Goal: Task Accomplishment & Management: Manage account settings

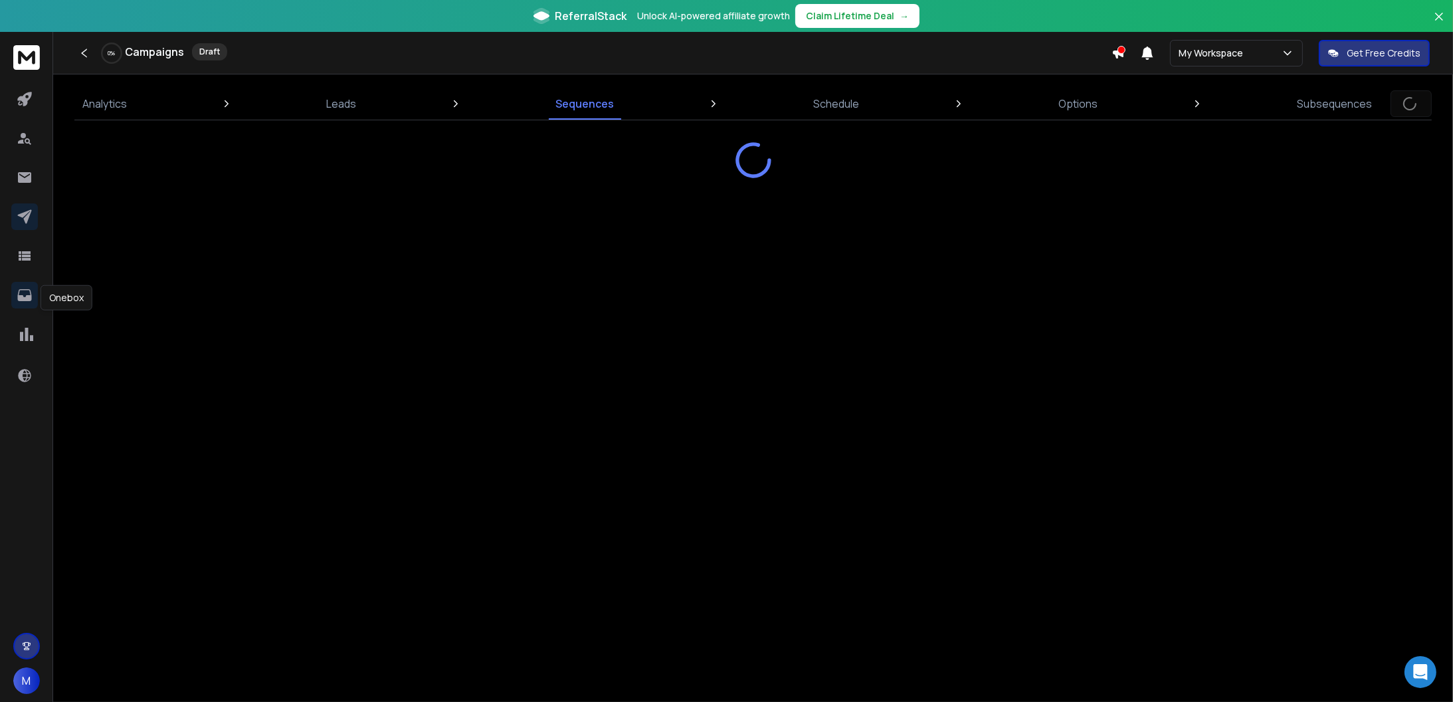
click at [24, 301] on icon at bounding box center [24, 295] width 14 height 12
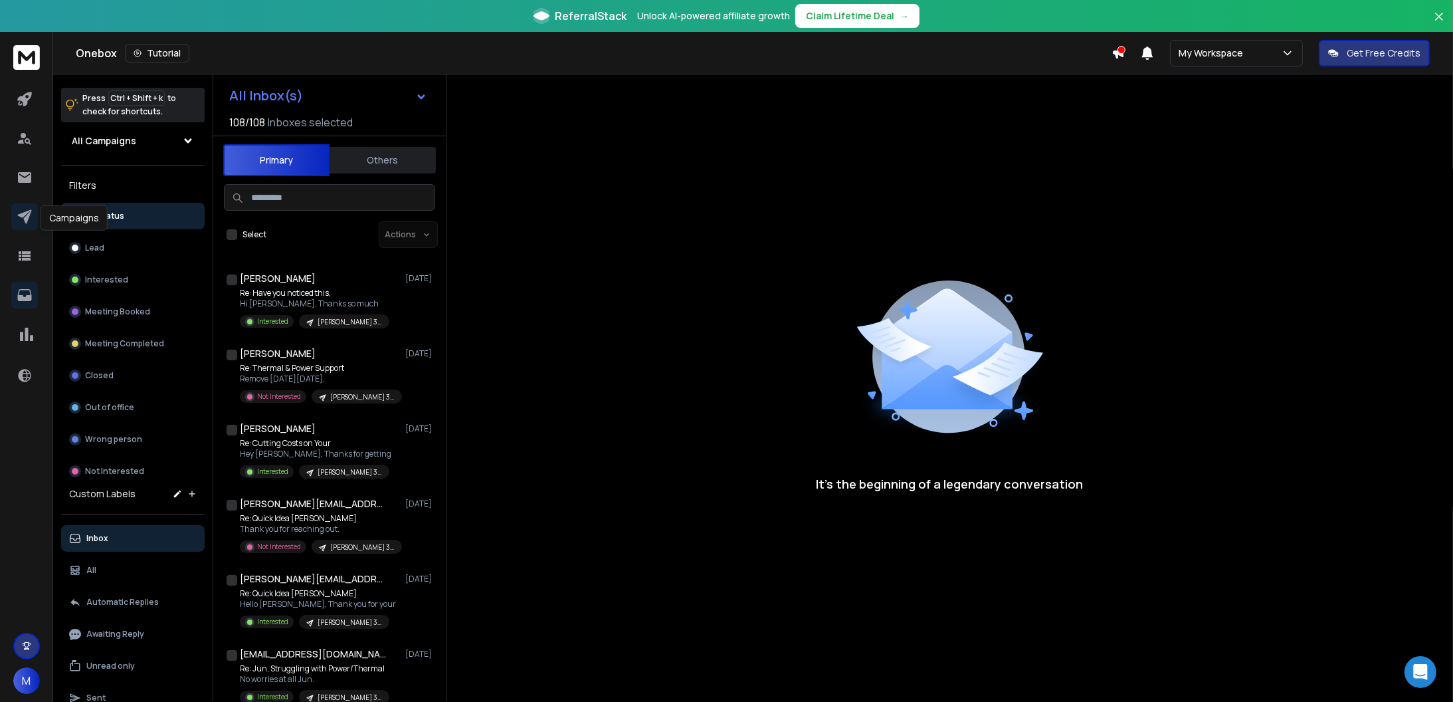
click at [34, 218] on link at bounding box center [24, 216] width 27 height 27
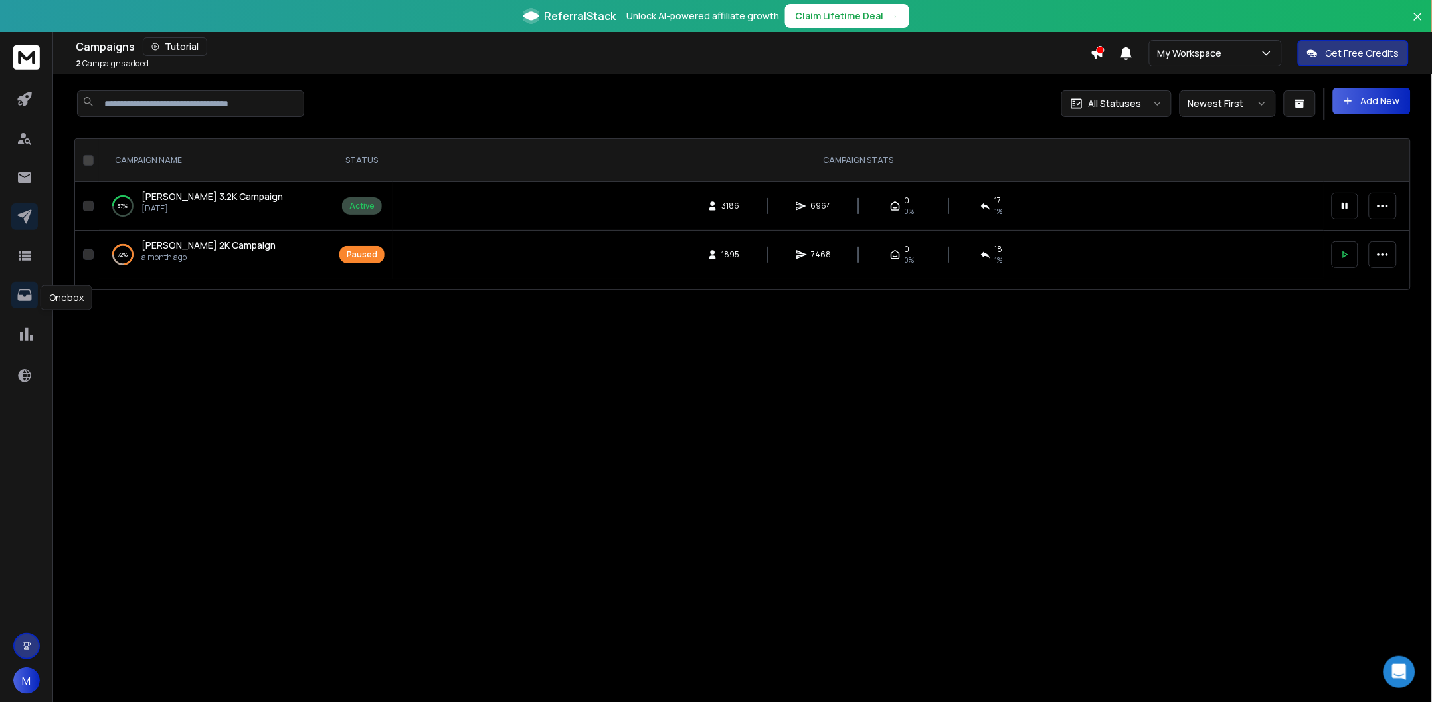
click at [27, 303] on icon at bounding box center [25, 295] width 16 height 16
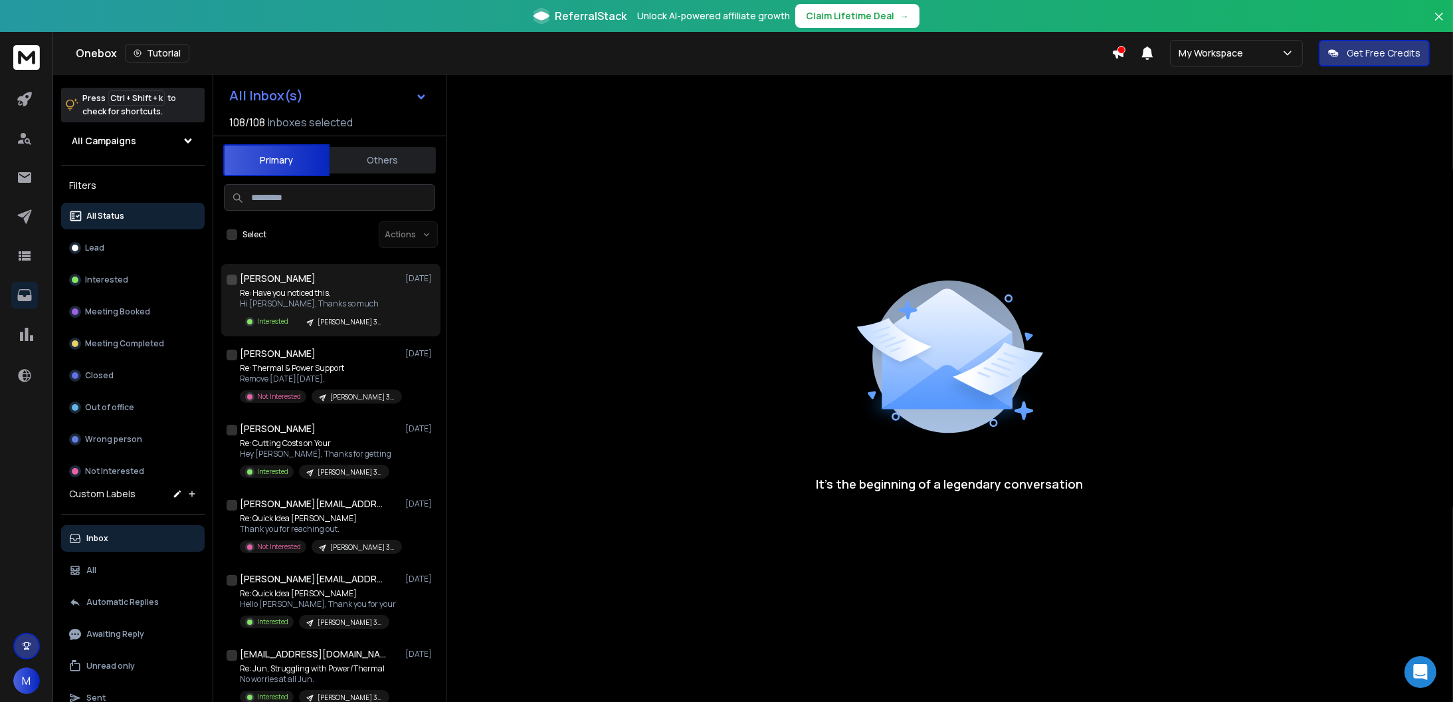
click at [406, 320] on div "Re: Have you noticed this, Hi [PERSON_NAME], Thanks so much Interested [PERSON_…" at bounding box center [337, 308] width 195 height 41
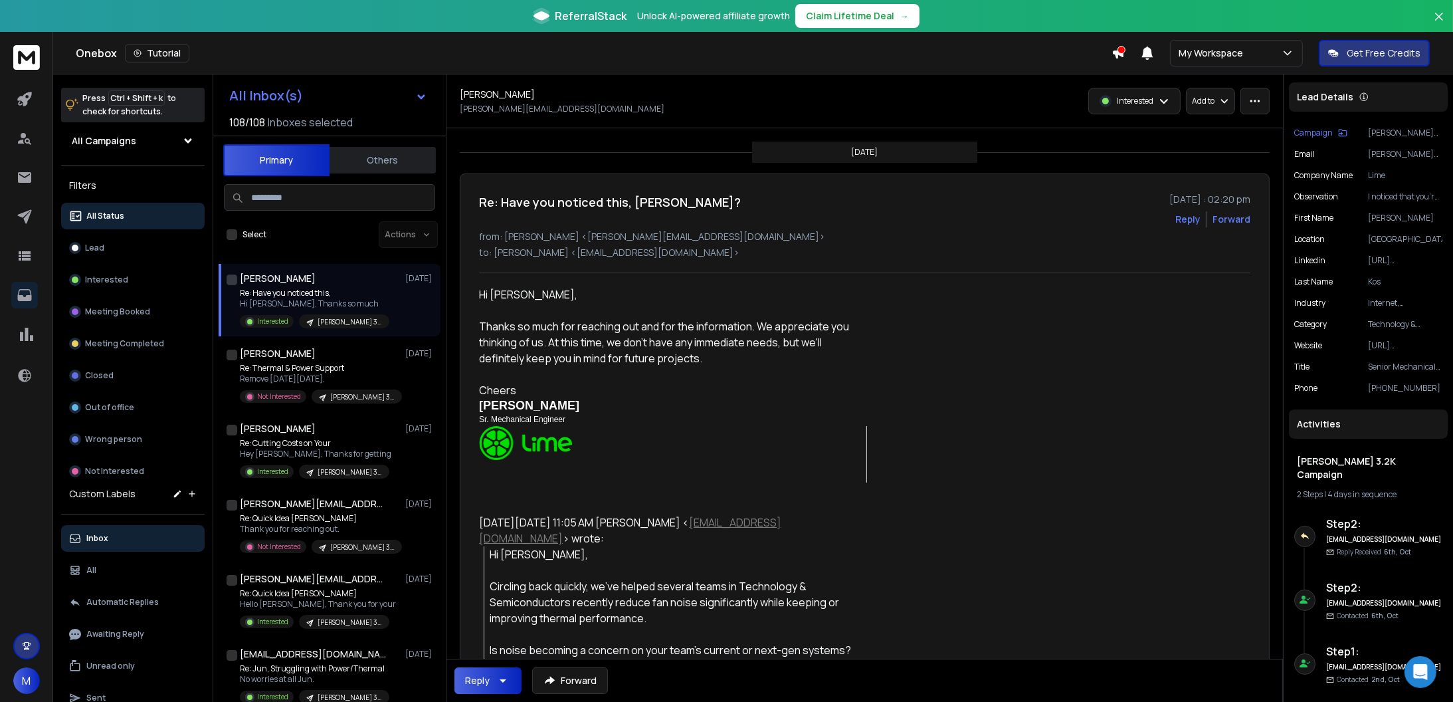
click at [397, 413] on div "[PERSON_NAME] [DATE] Re: Have you noticed this, Hi [PERSON_NAME], Thanks so muc…" at bounding box center [329, 520] width 233 height 519
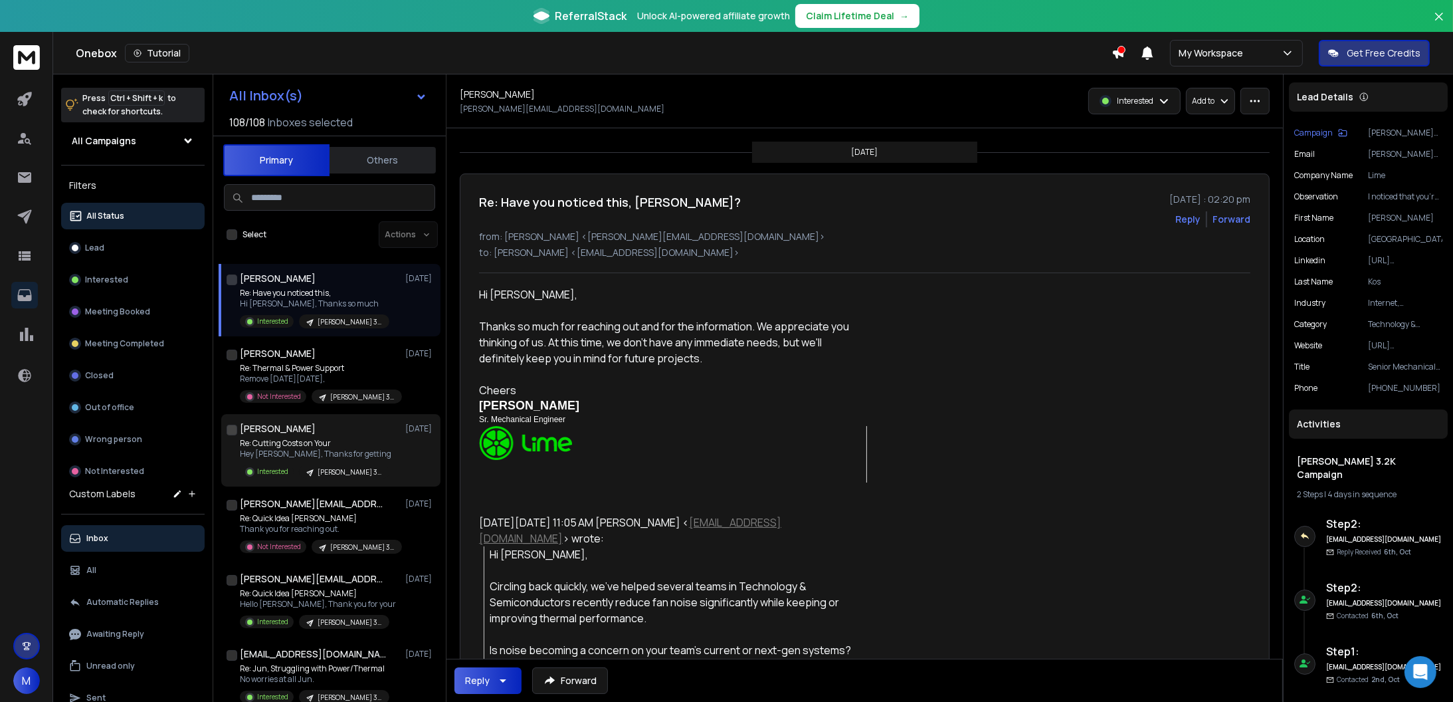
click at [396, 448] on div "Re: Cutting Costs on Your Hey [PERSON_NAME], Thanks for getting Interested [PER…" at bounding box center [337, 458] width 195 height 41
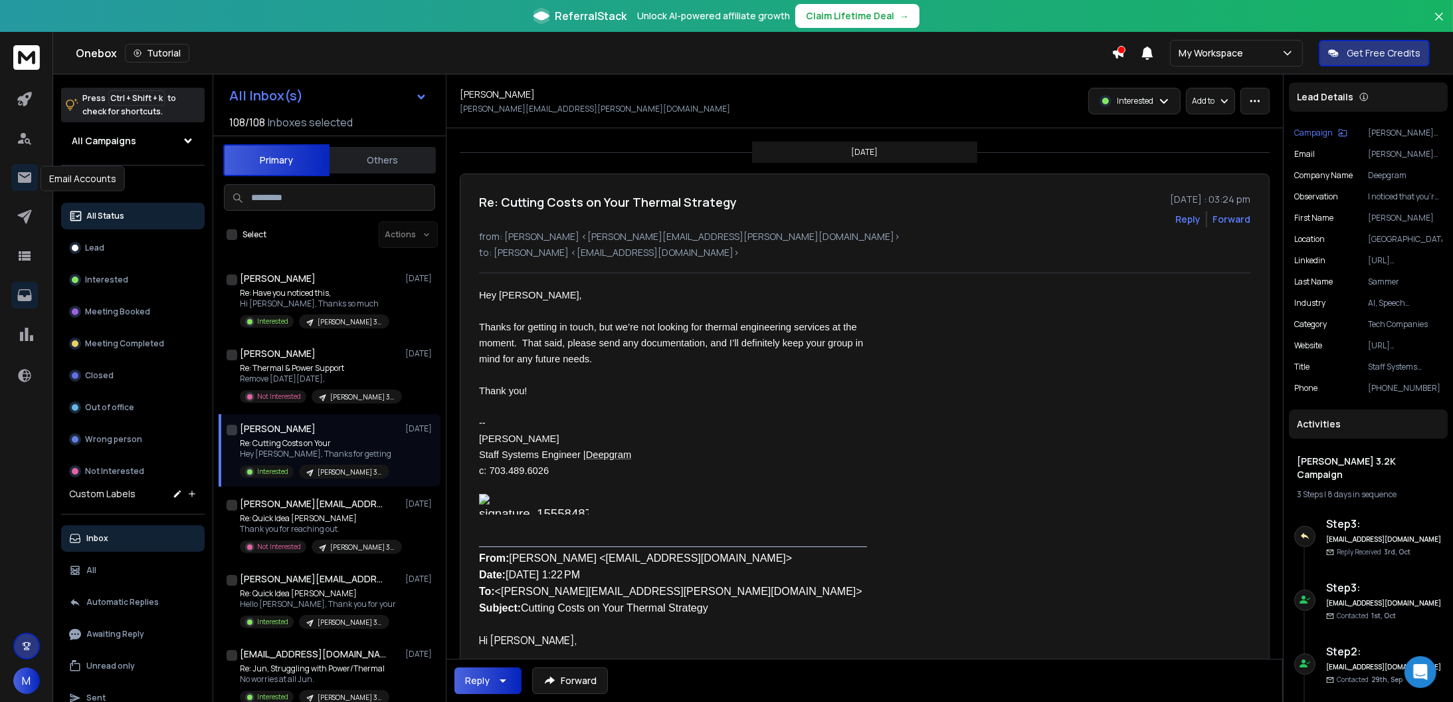
click at [15, 177] on link at bounding box center [24, 177] width 27 height 27
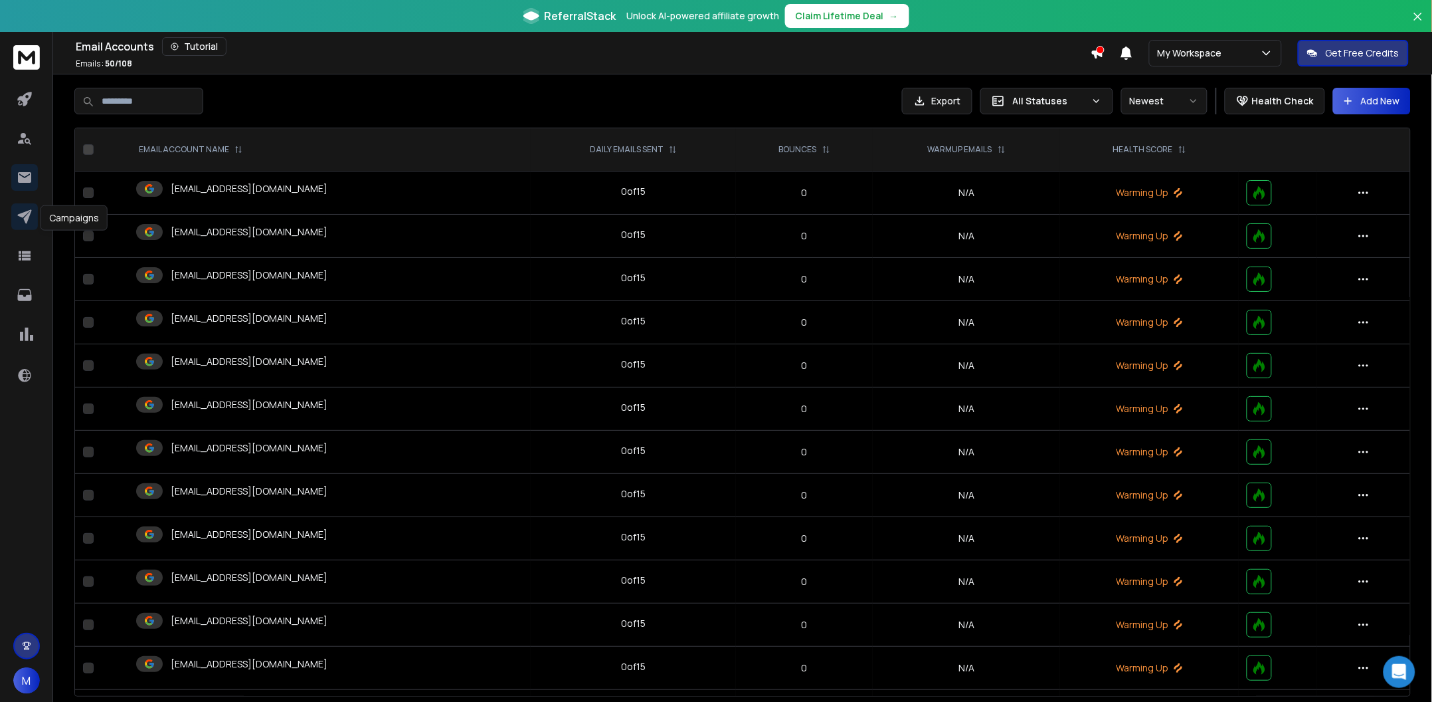
click at [21, 214] on icon at bounding box center [25, 217] width 16 height 16
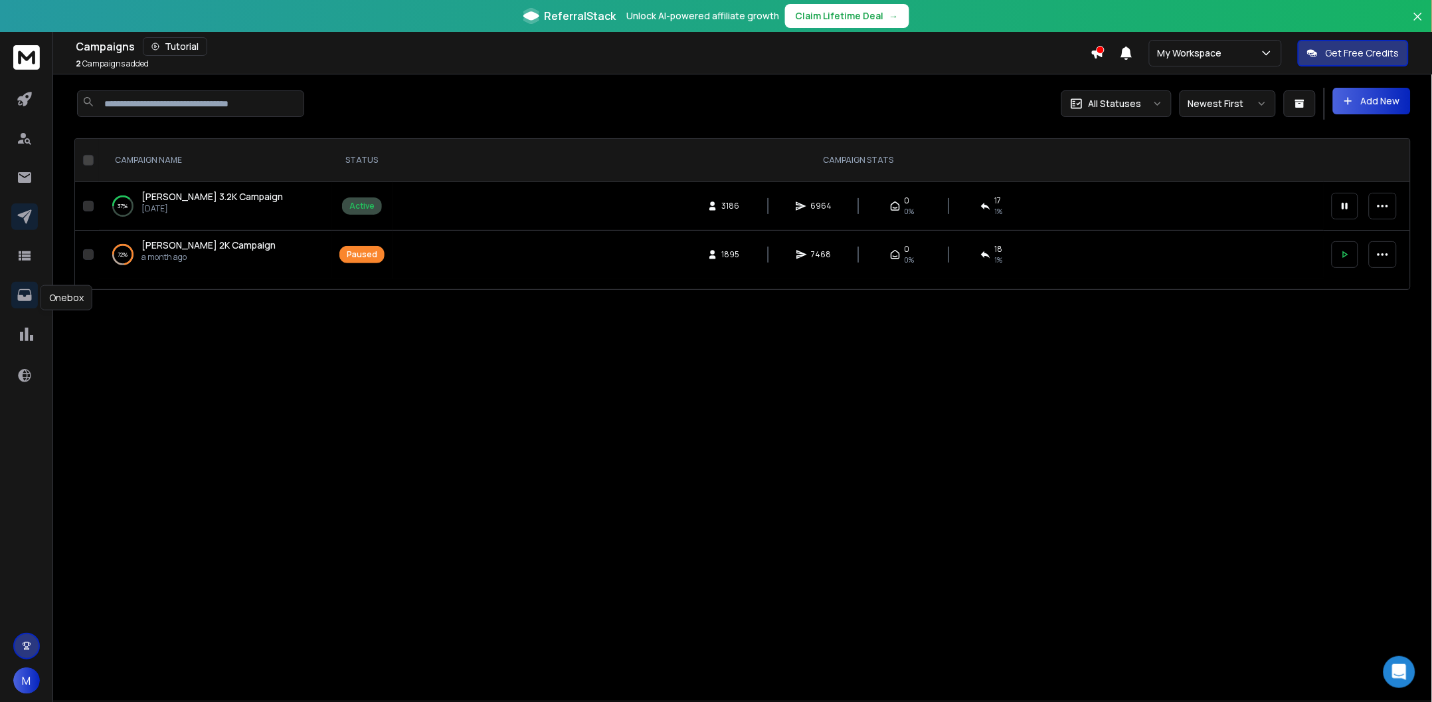
click at [29, 296] on icon at bounding box center [24, 295] width 14 height 12
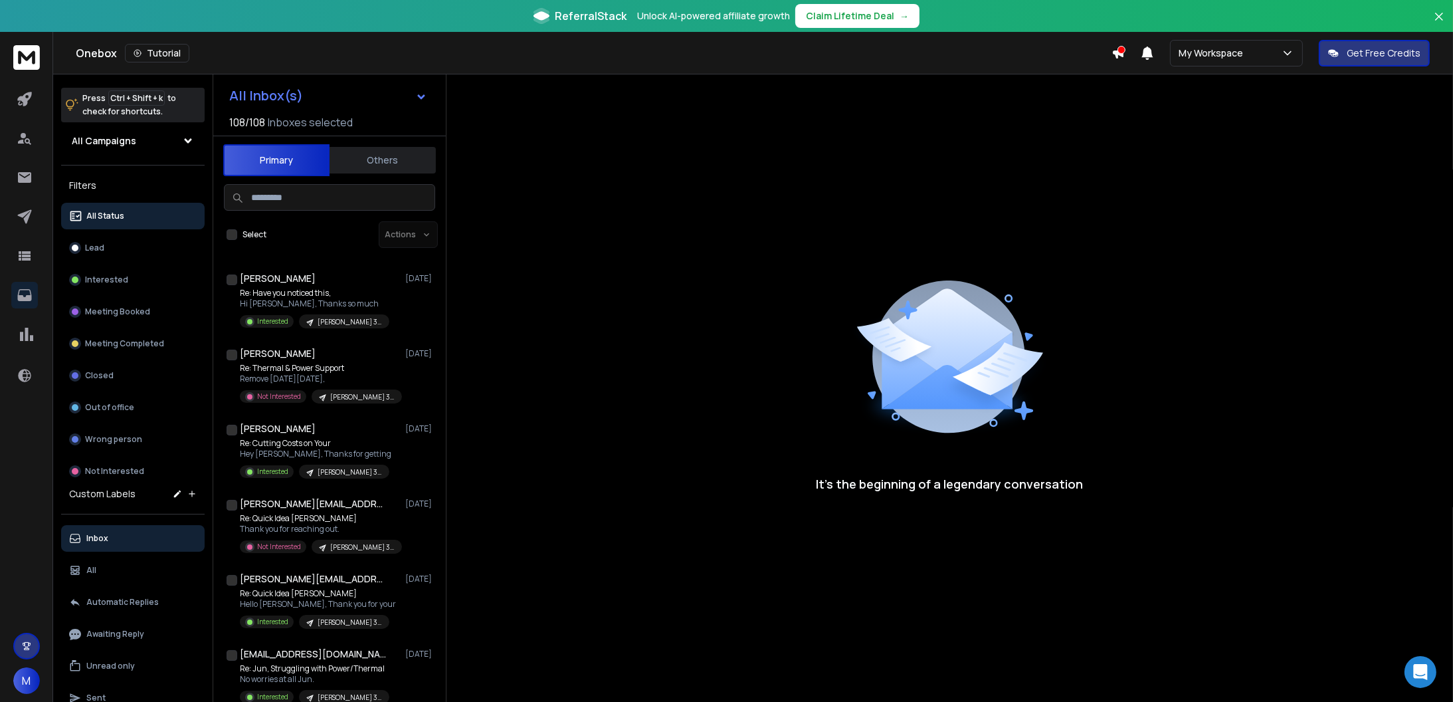
scroll to position [104, 0]
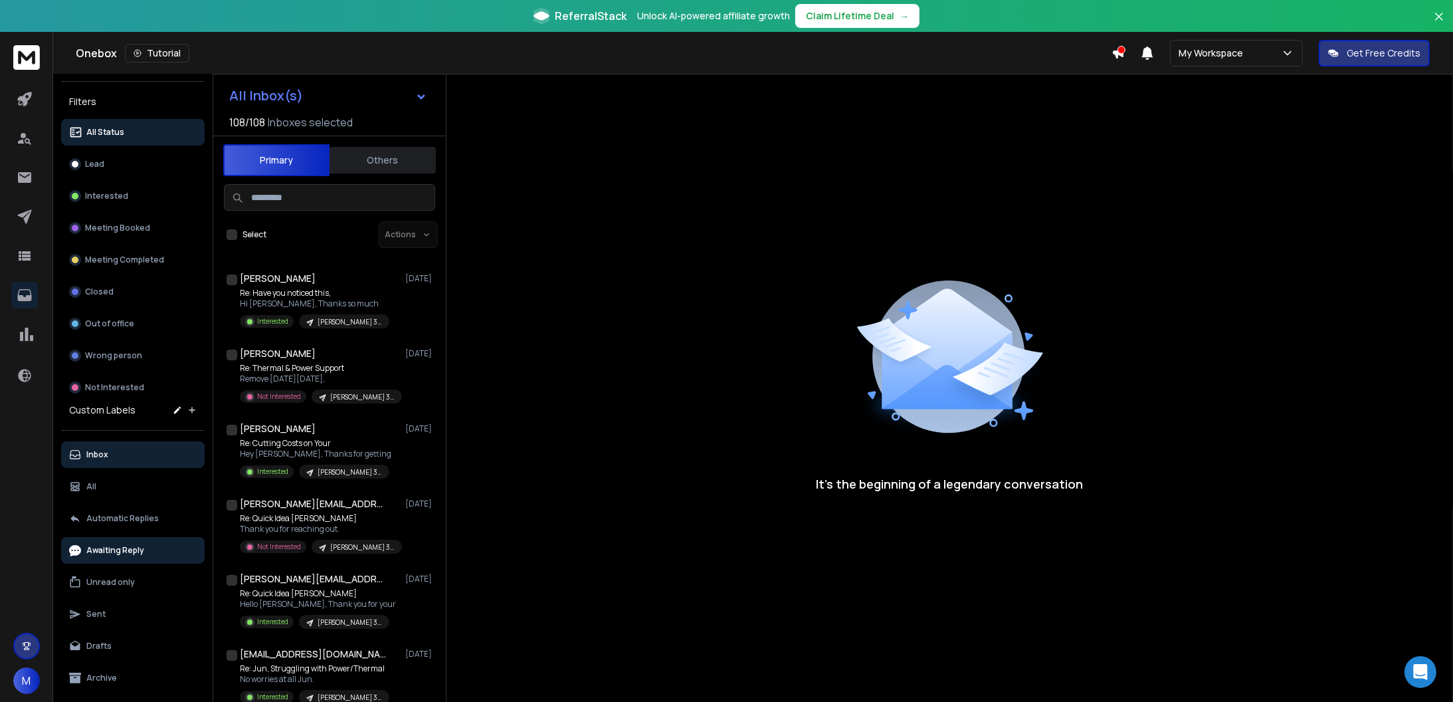
click at [123, 545] on p "Awaiting Reply" at bounding box center [115, 550] width 58 height 11
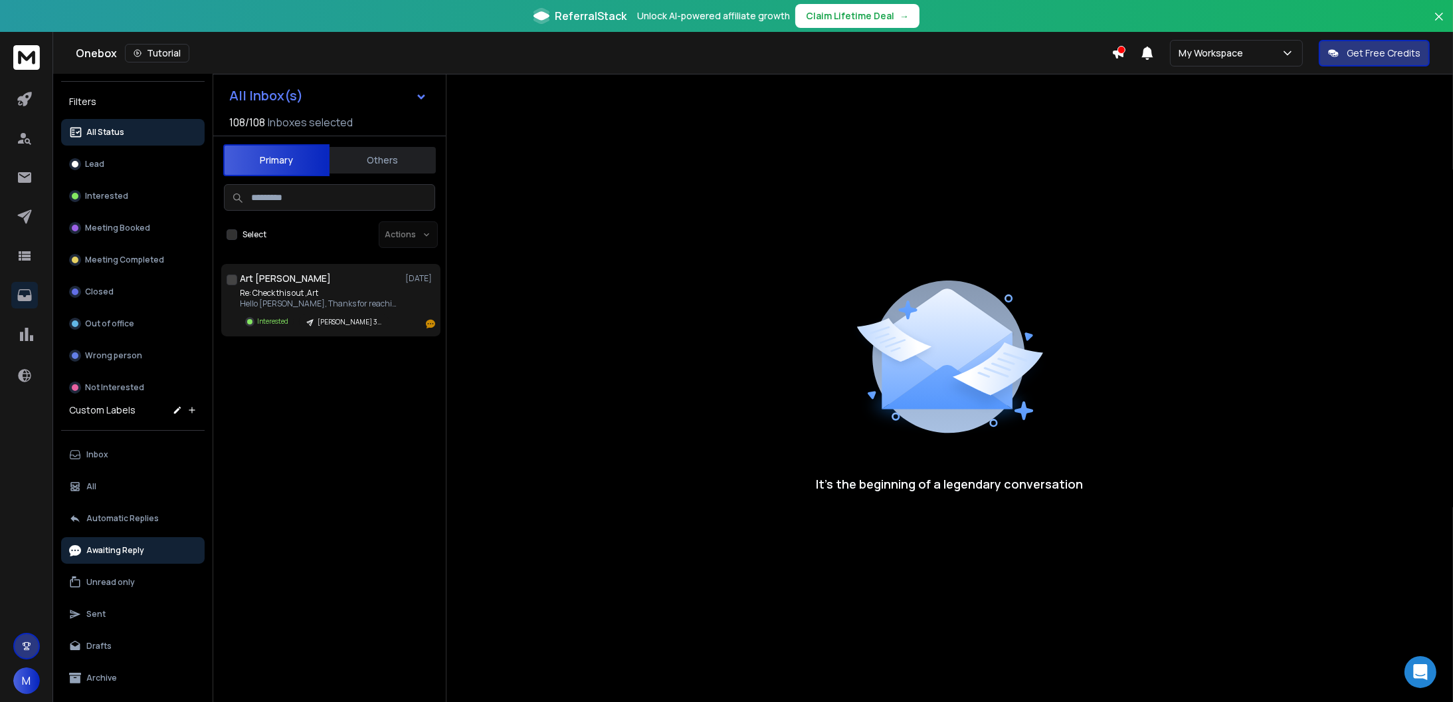
click at [396, 300] on div "Re: Check this out ,Art Hello [PERSON_NAME], Thanks for reaching Interested [PE…" at bounding box center [337, 308] width 195 height 41
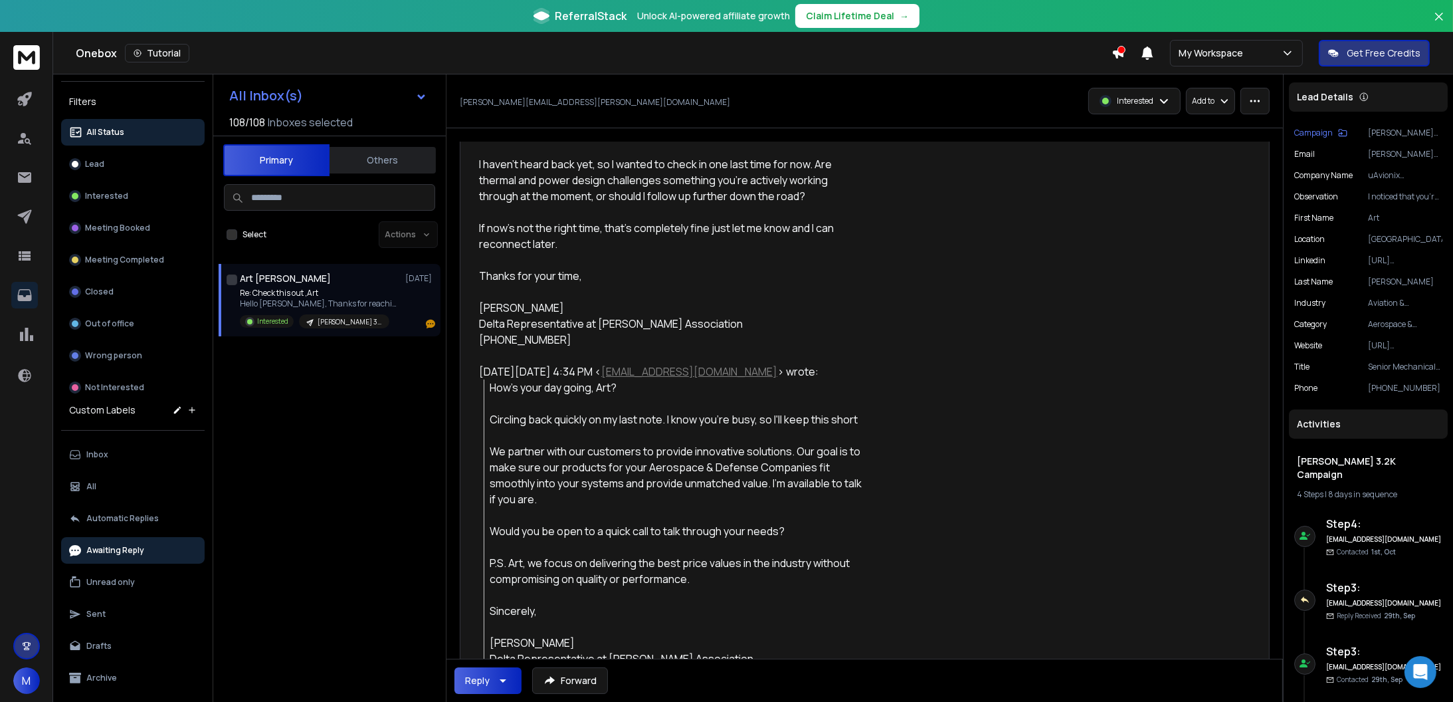
scroll to position [266, 0]
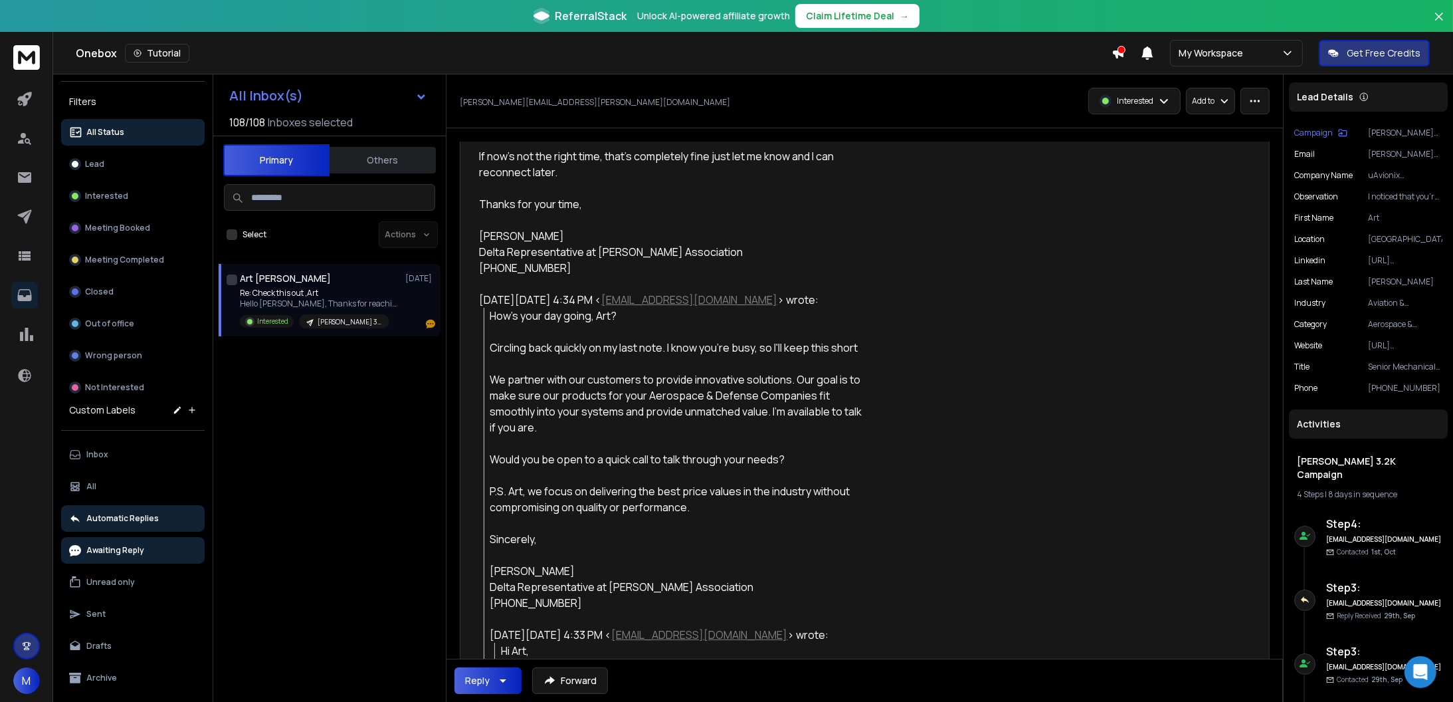
click at [149, 510] on div "Automatic Replies" at bounding box center [114, 518] width 90 height 16
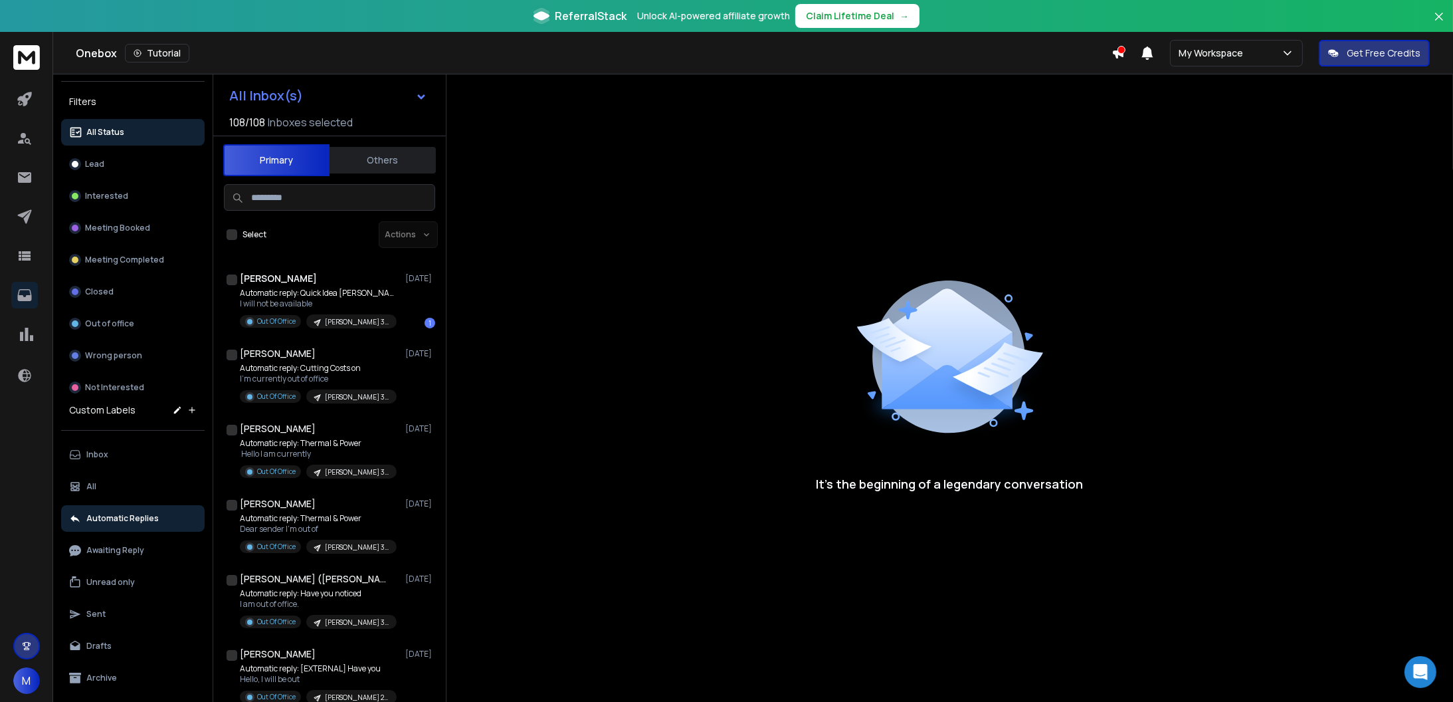
click at [446, 280] on div "It’s the beginning of a legendary conversation" at bounding box center [949, 372] width 1007 height 597
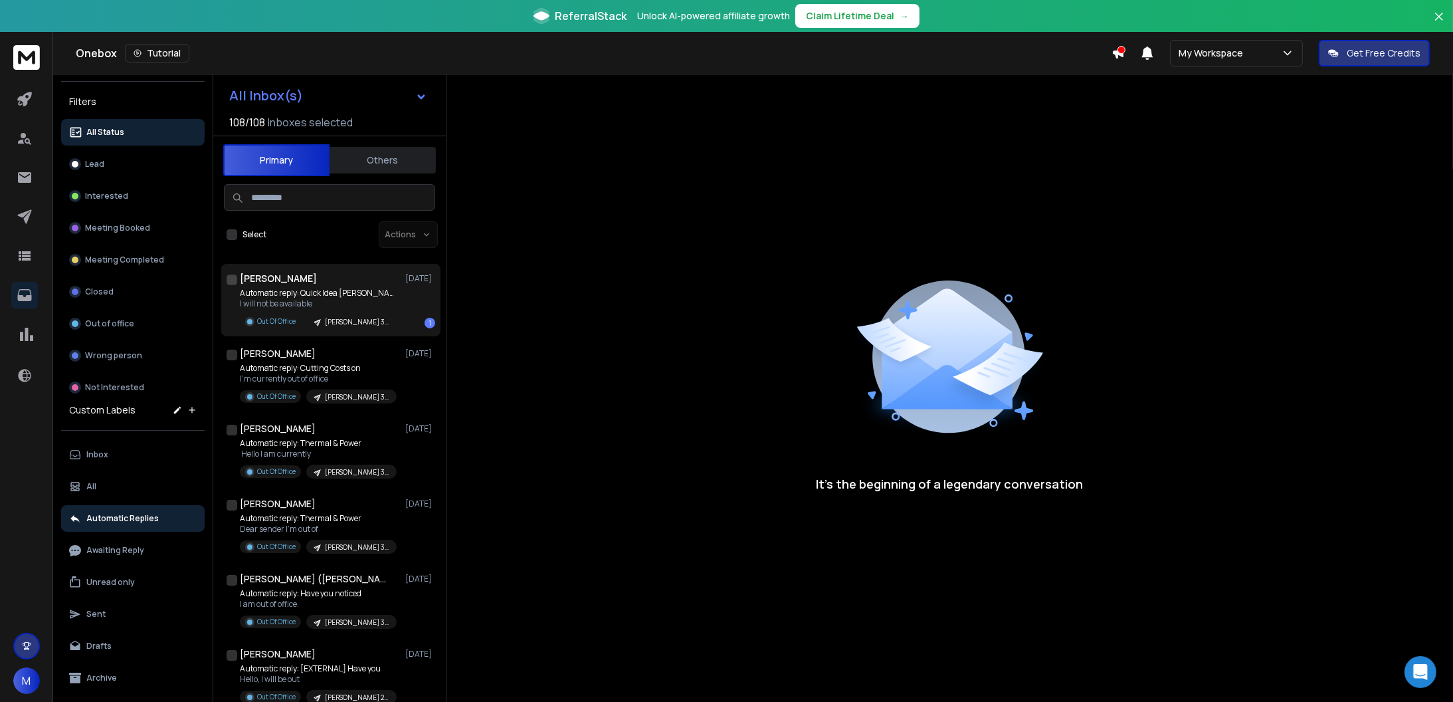
click at [415, 296] on div "Automatic reply: Quick Idea [PERSON_NAME] will not be available Out Of Office […" at bounding box center [337, 308] width 195 height 41
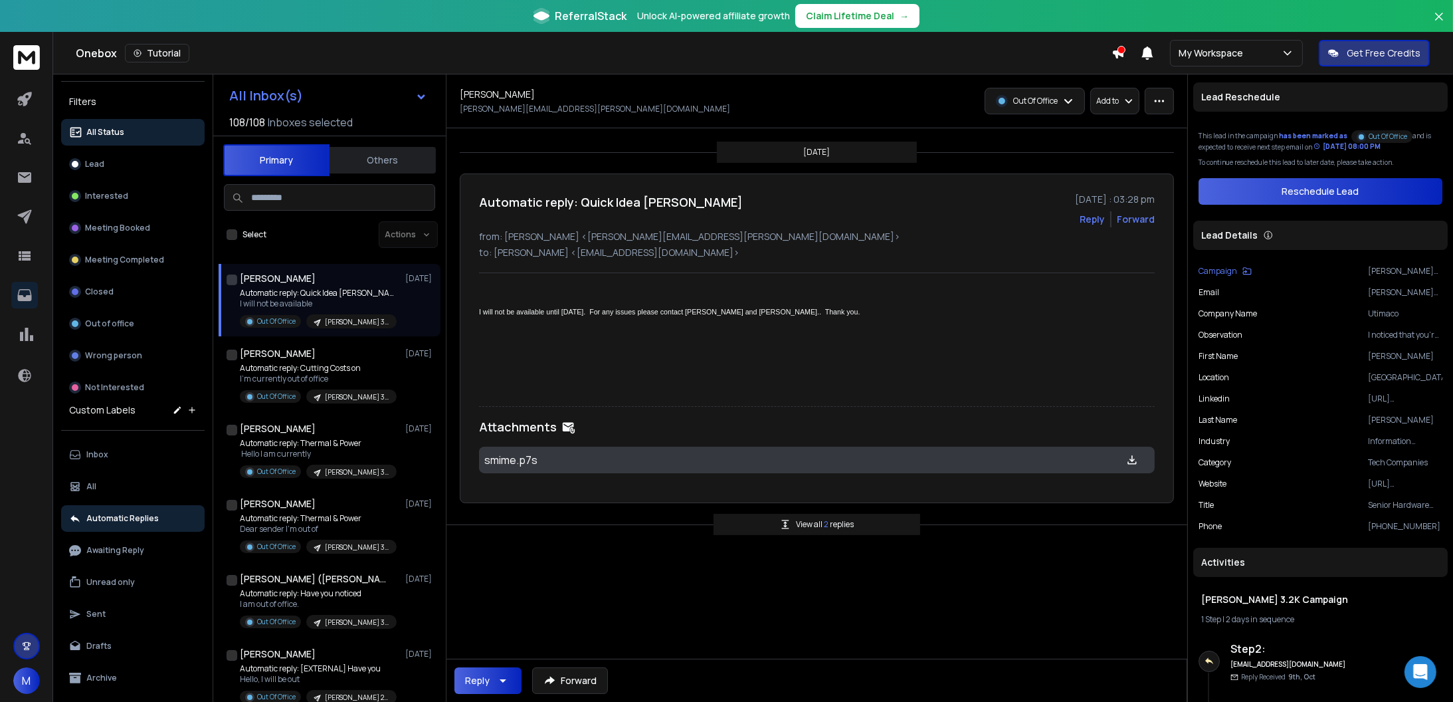
click at [1312, 178] on button "Reschedule Lead" at bounding box center [1321, 191] width 244 height 27
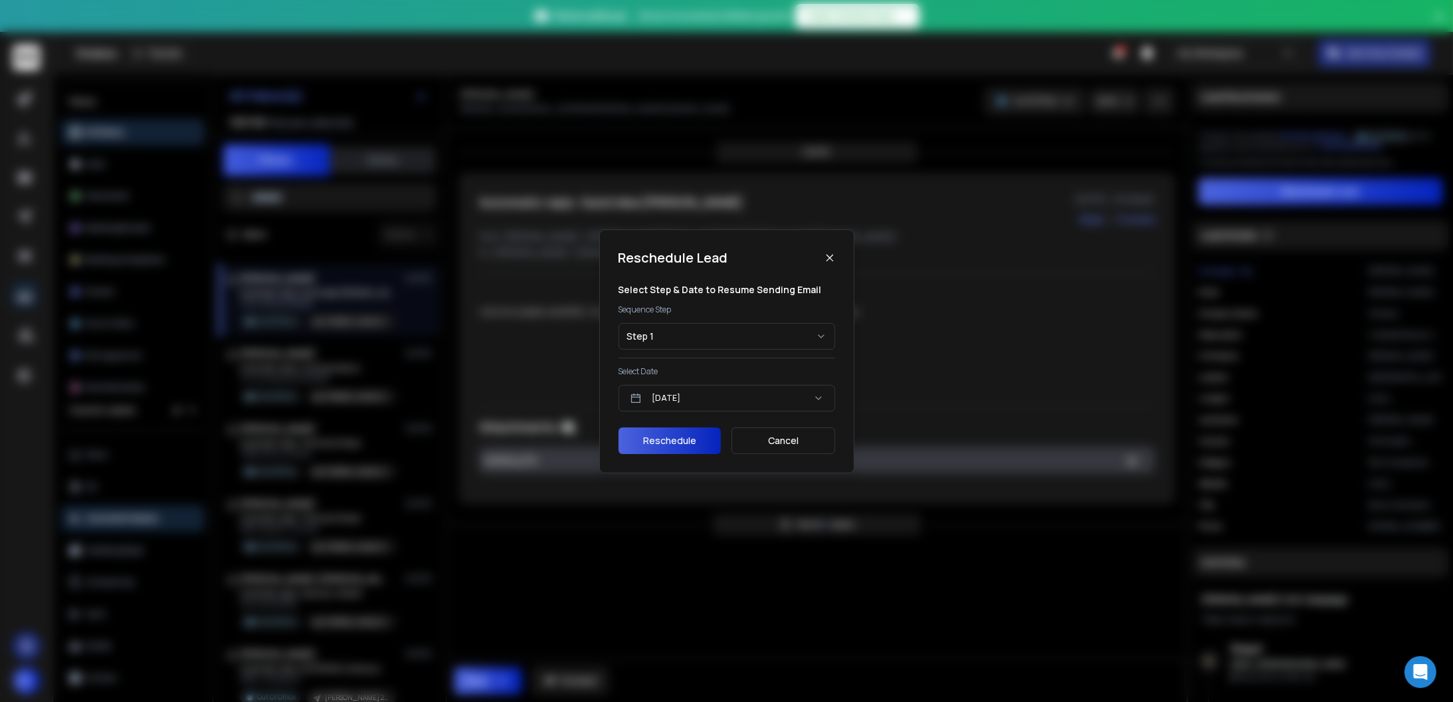
click at [830, 262] on icon at bounding box center [830, 257] width 11 height 11
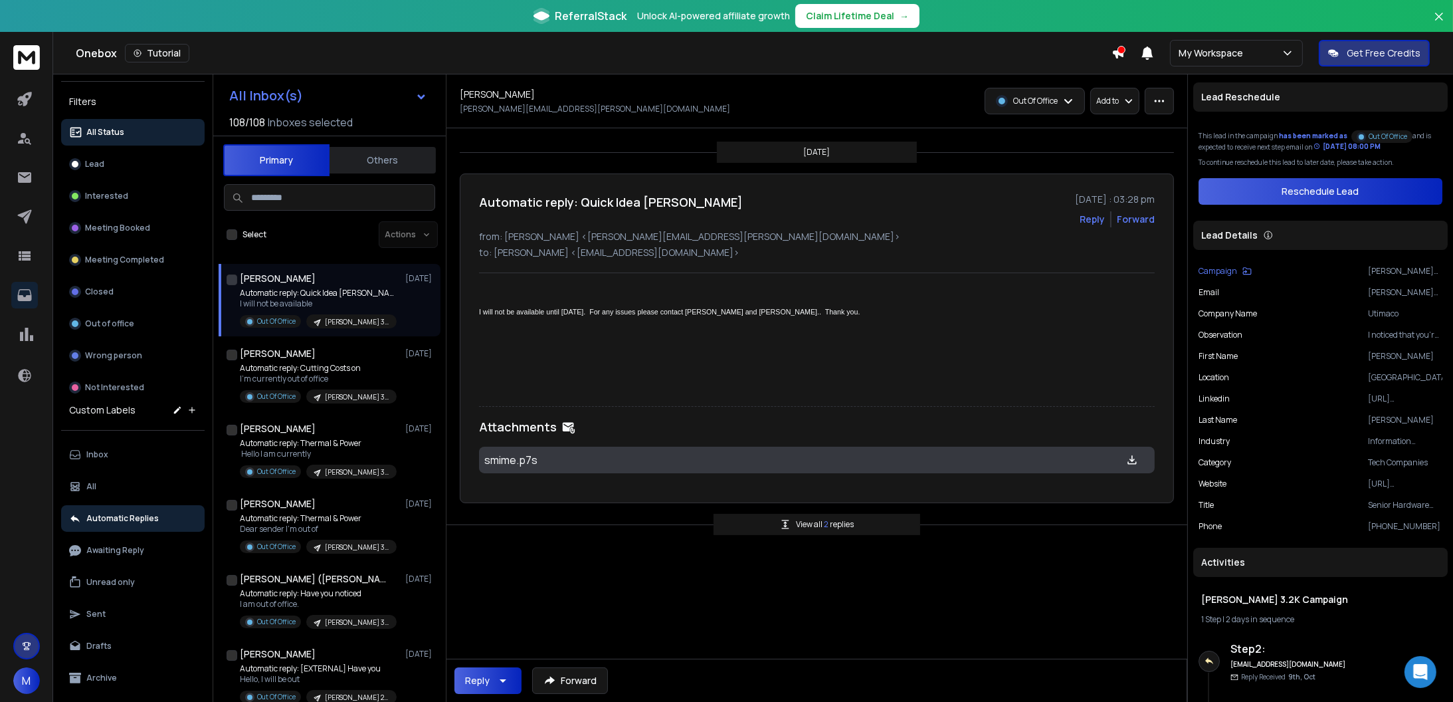
click at [1306, 178] on button "Reschedule Lead" at bounding box center [1321, 191] width 244 height 27
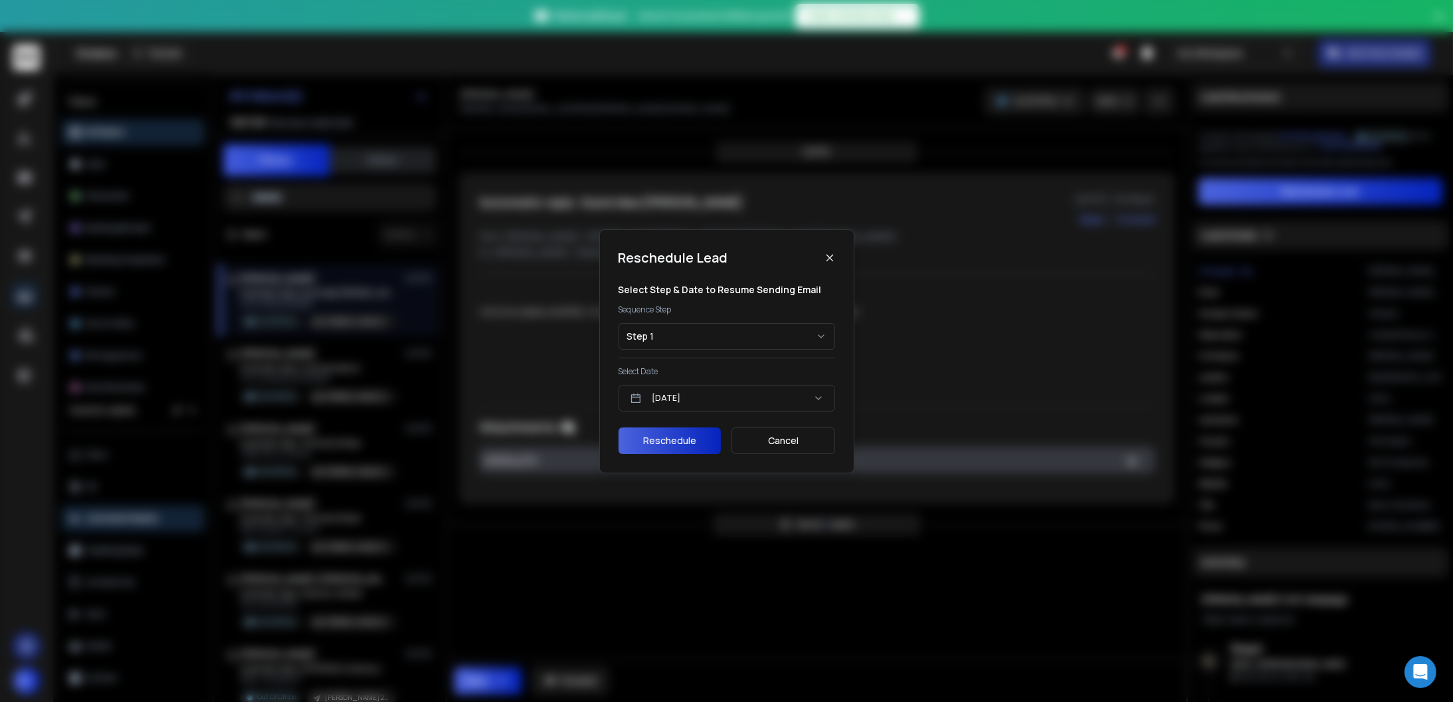
click at [833, 254] on icon at bounding box center [830, 257] width 11 height 11
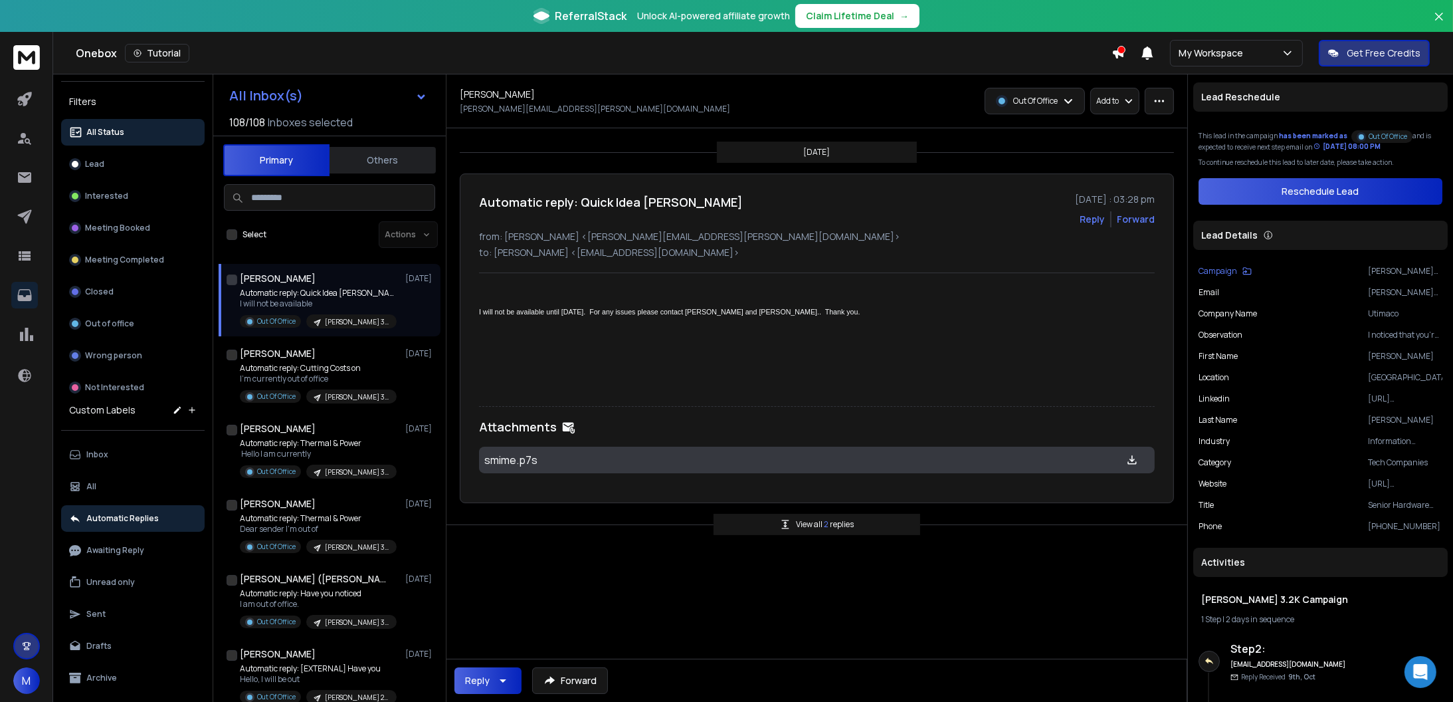
click at [835, 517] on div "View all 2 replies" at bounding box center [817, 524] width 207 height 21
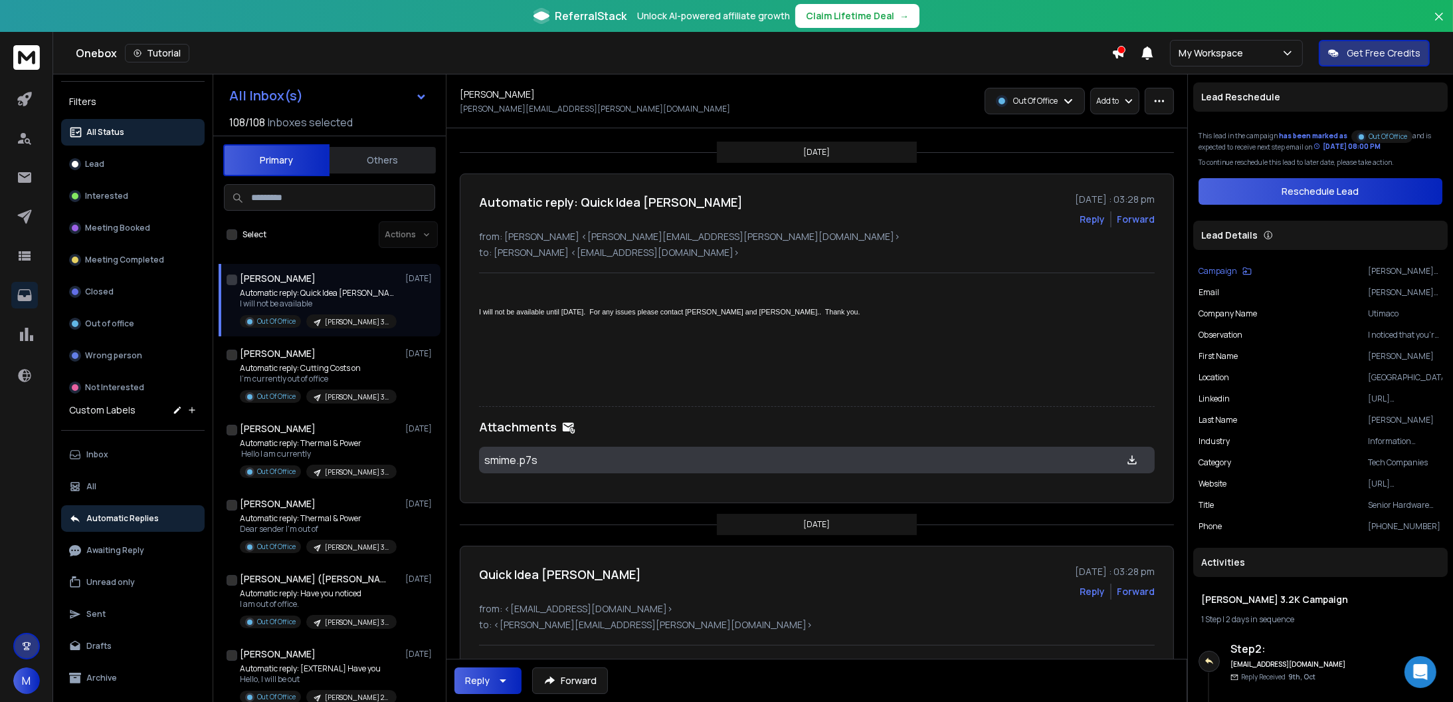
click at [1281, 175] on div "This lead in the campaign has been marked as Out Of Office and is expected to r…" at bounding box center [1321, 166] width 244 height 77
click at [1262, 197] on button "Reschedule Lead" at bounding box center [1321, 191] width 244 height 27
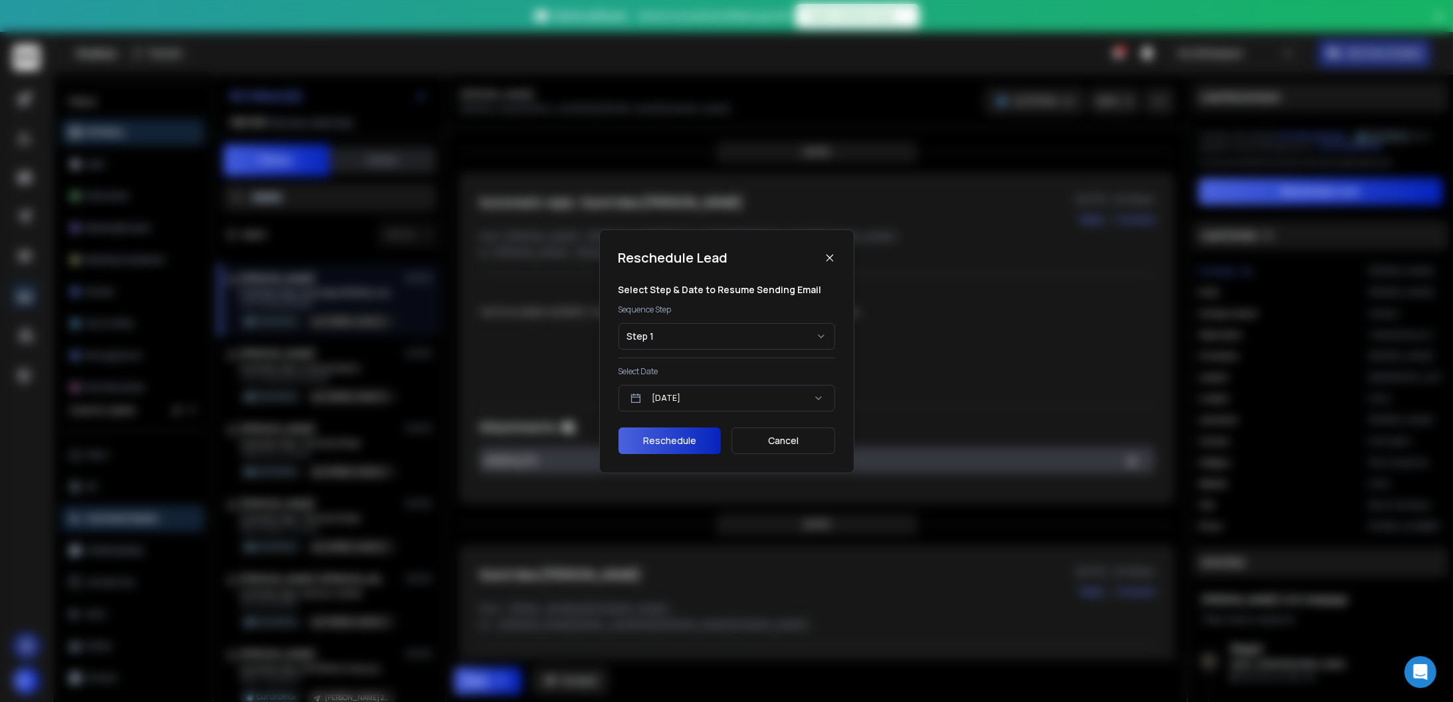
click at [801, 339] on button "Step 1" at bounding box center [727, 336] width 217 height 27
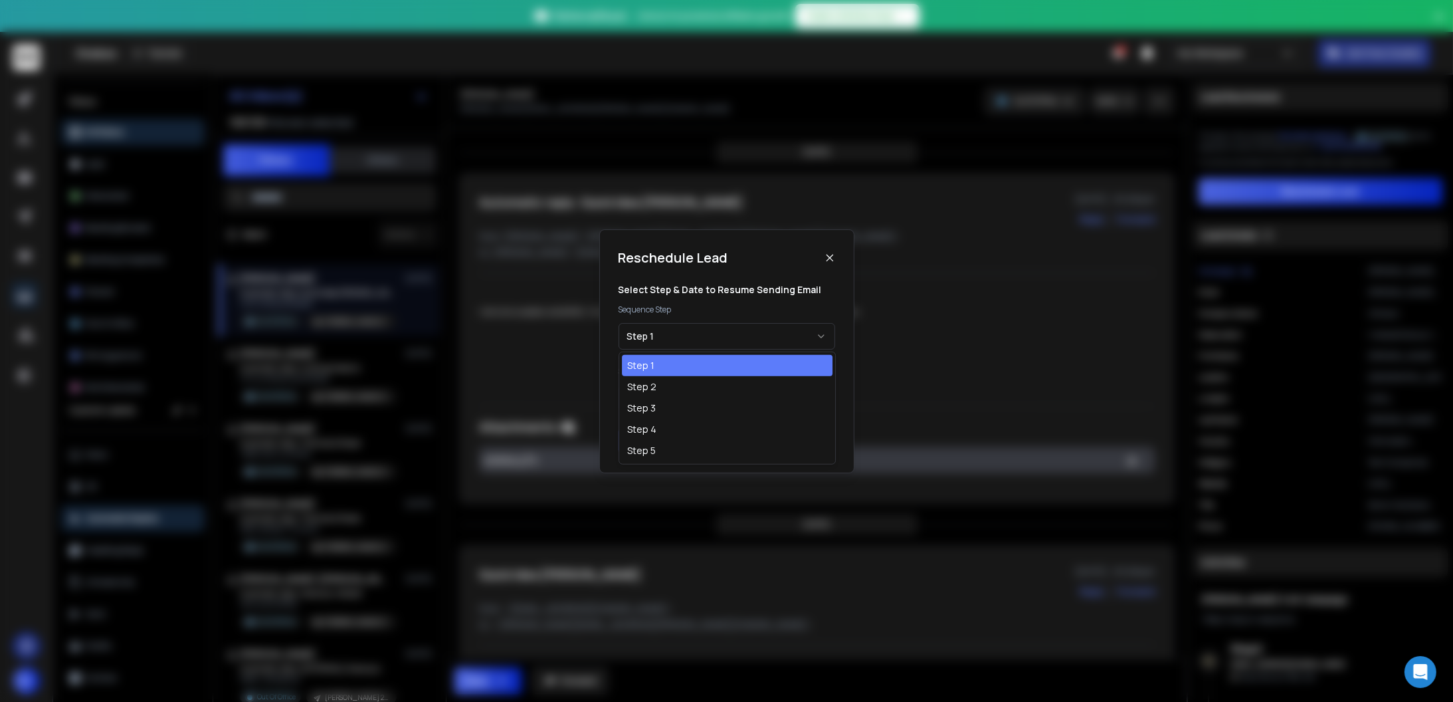
drag, startPoint x: 659, startPoint y: 392, endPoint x: 666, endPoint y: 389, distance: 7.8
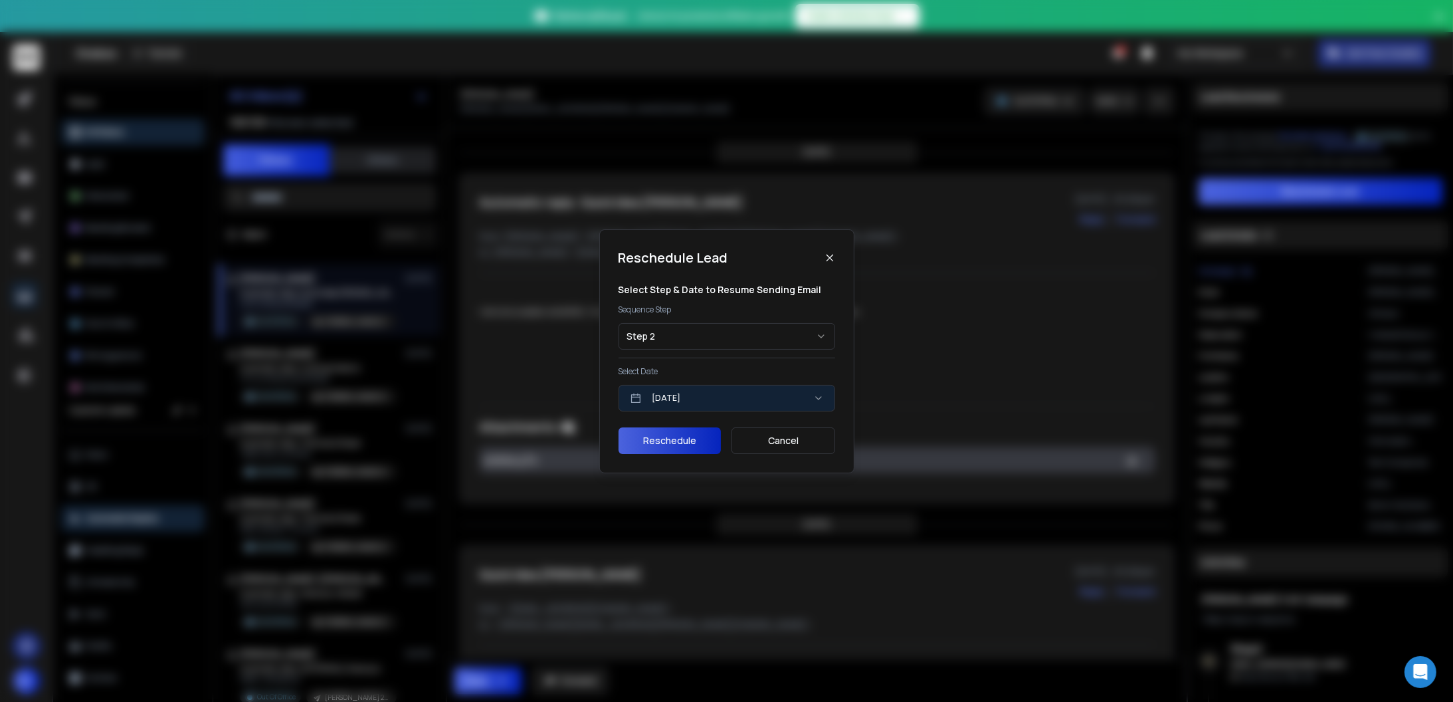
click at [672, 403] on div "[DATE]" at bounding box center [655, 398] width 51 height 12
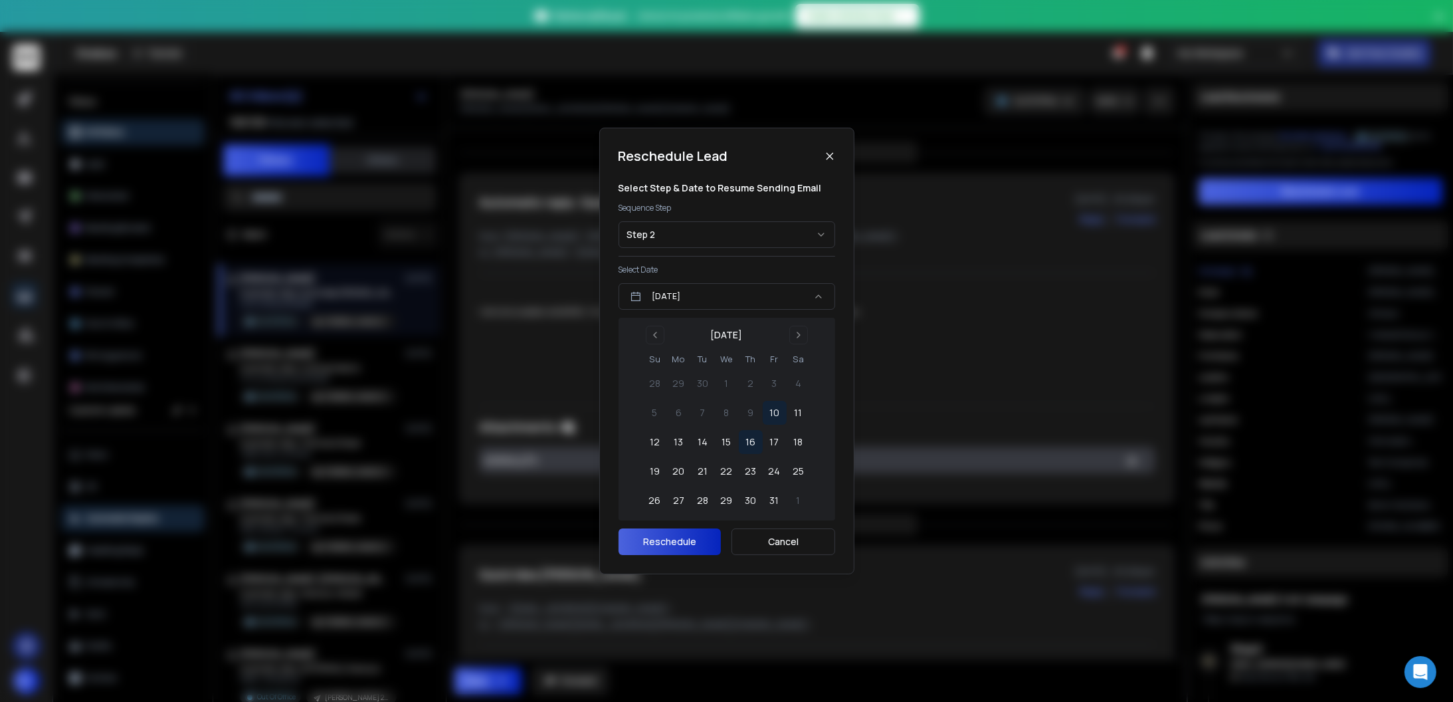
click at [757, 444] on button "16" at bounding box center [751, 442] width 24 height 24
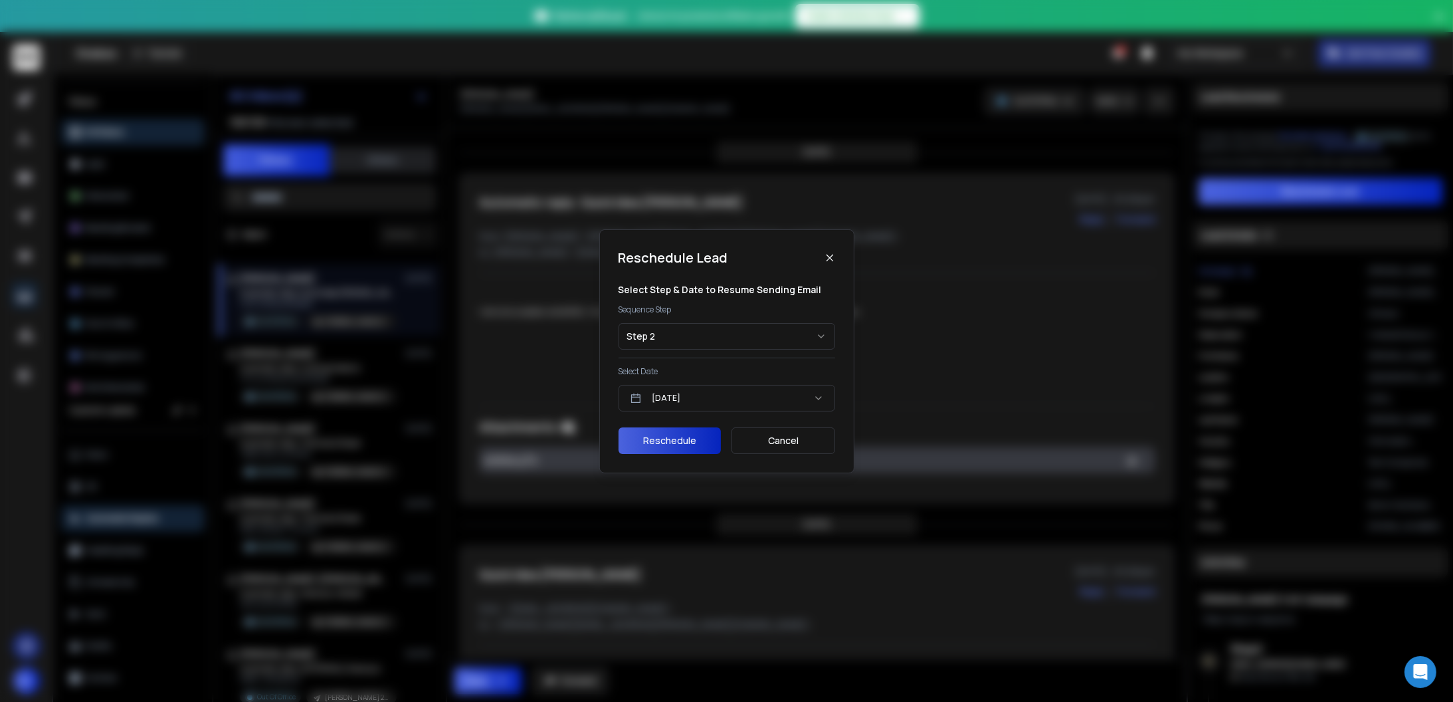
click at [683, 445] on button "Reschedule" at bounding box center [670, 440] width 103 height 27
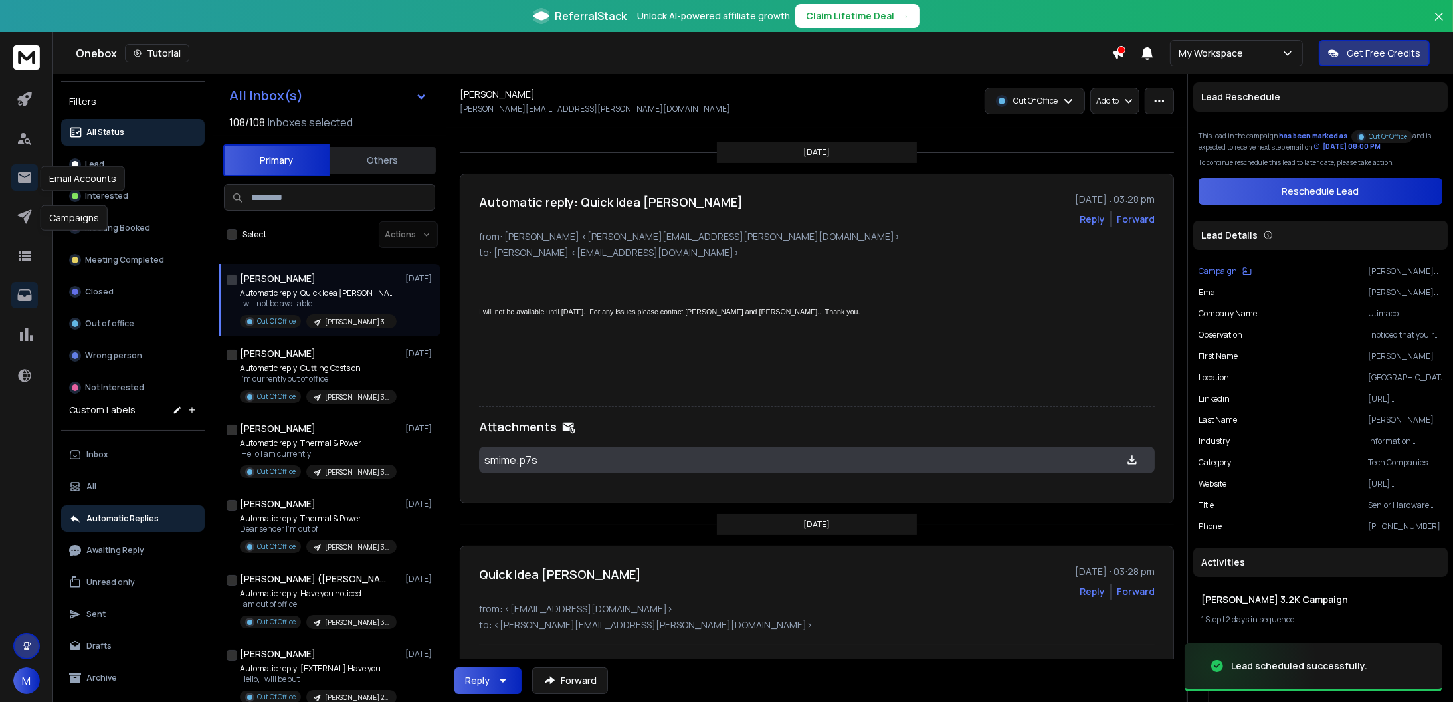
click at [31, 179] on icon at bounding box center [25, 177] width 16 height 16
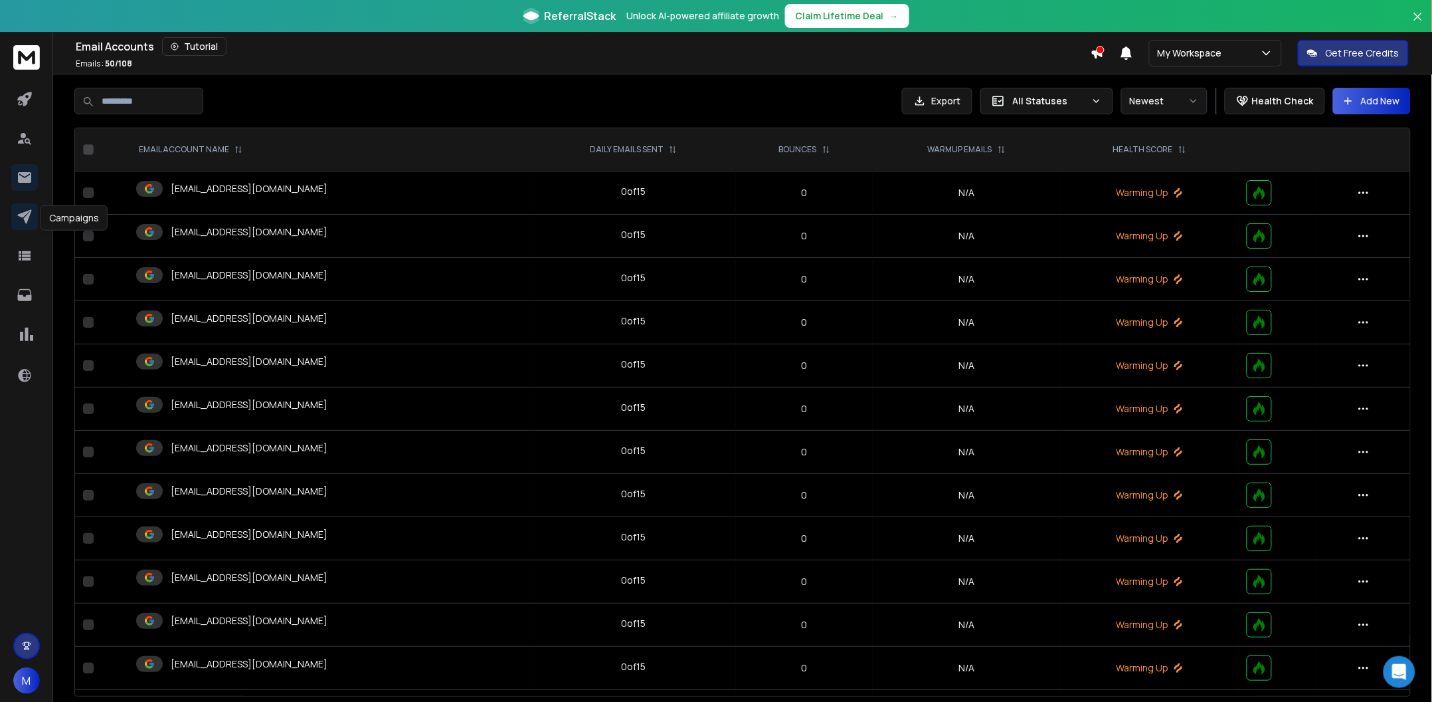
click at [18, 215] on icon at bounding box center [25, 217] width 16 height 16
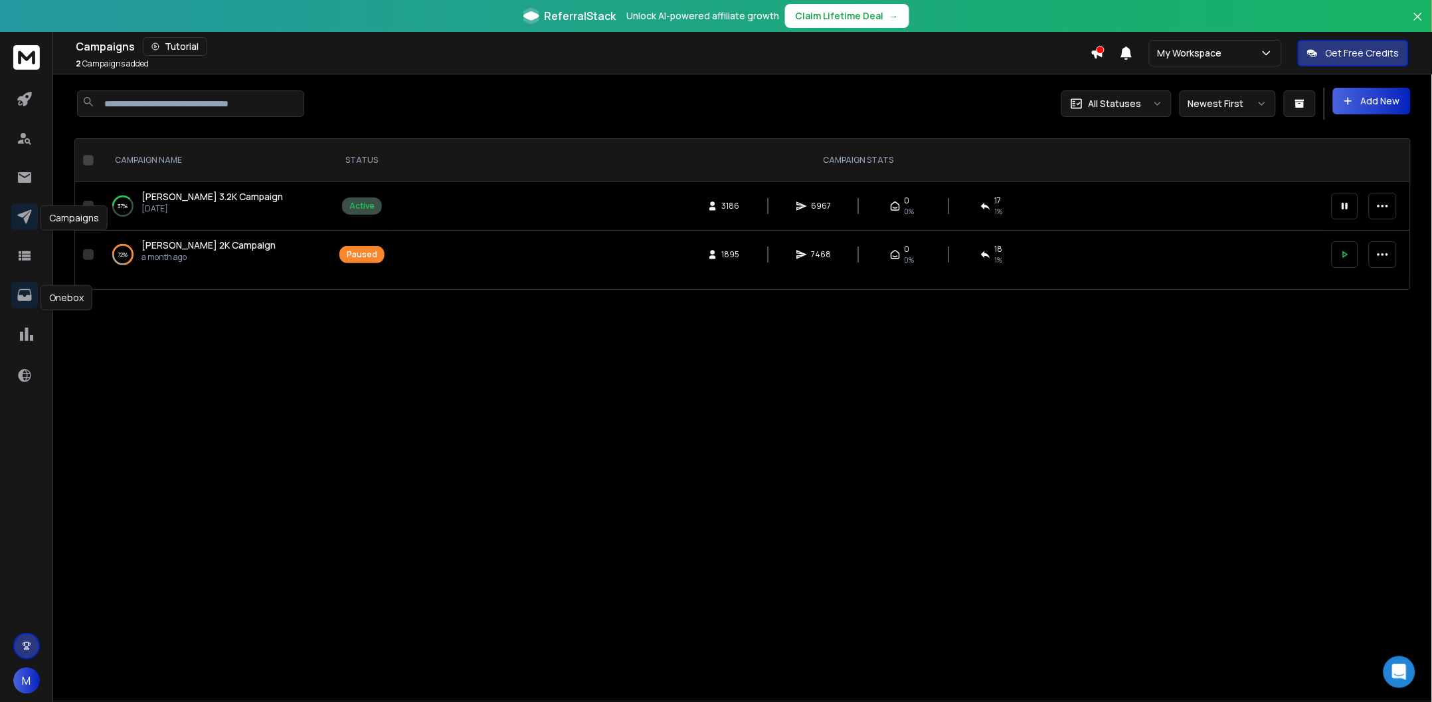
click at [22, 306] on link at bounding box center [24, 295] width 27 height 27
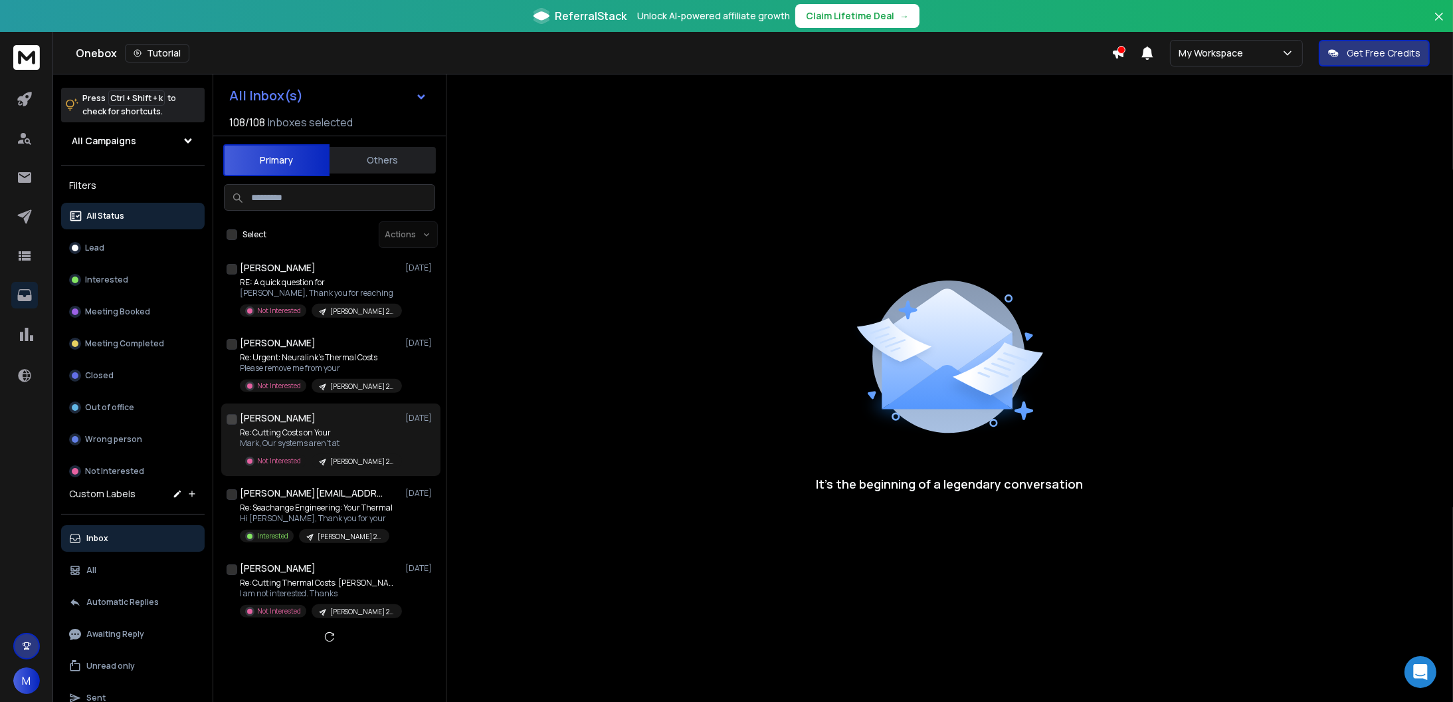
scroll to position [1199, 0]
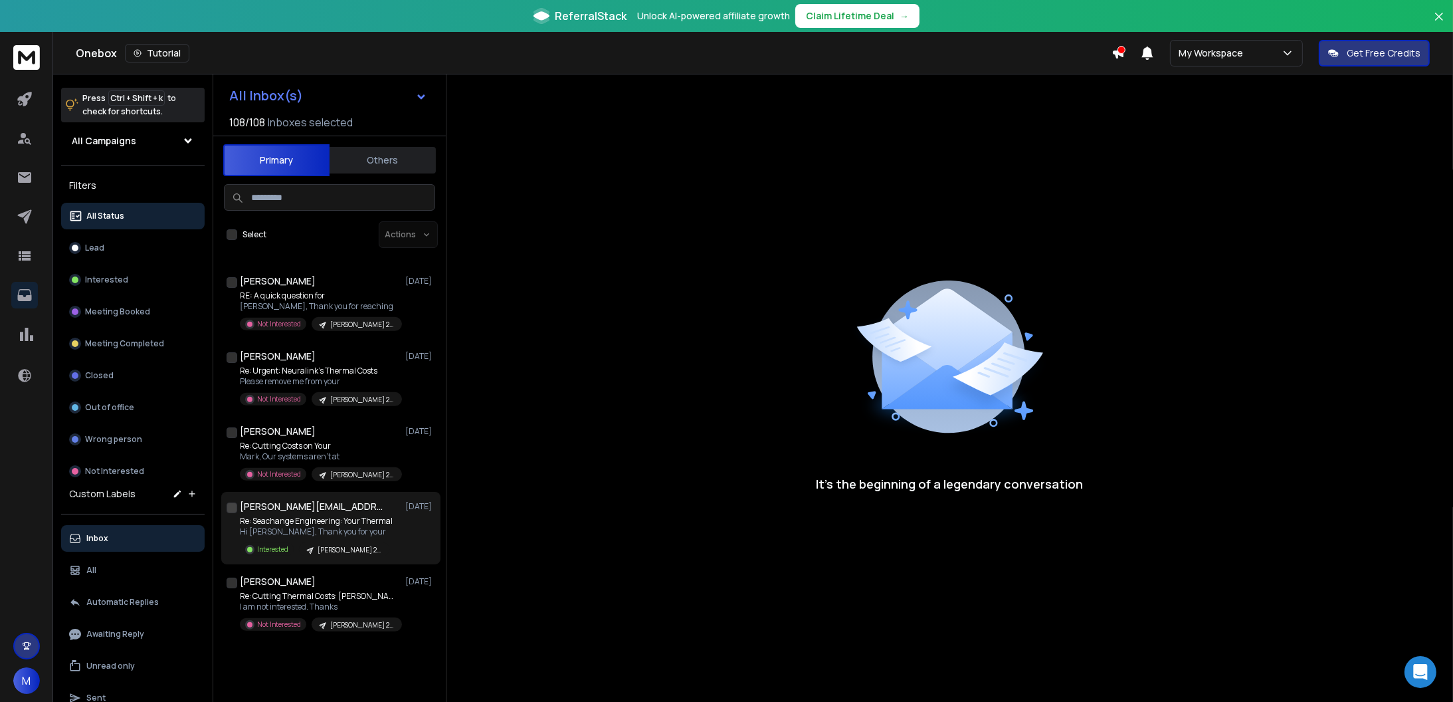
click at [392, 510] on div "[PERSON_NAME][EMAIL_ADDRESS][DOMAIN_NAME] [DATE]" at bounding box center [337, 506] width 195 height 13
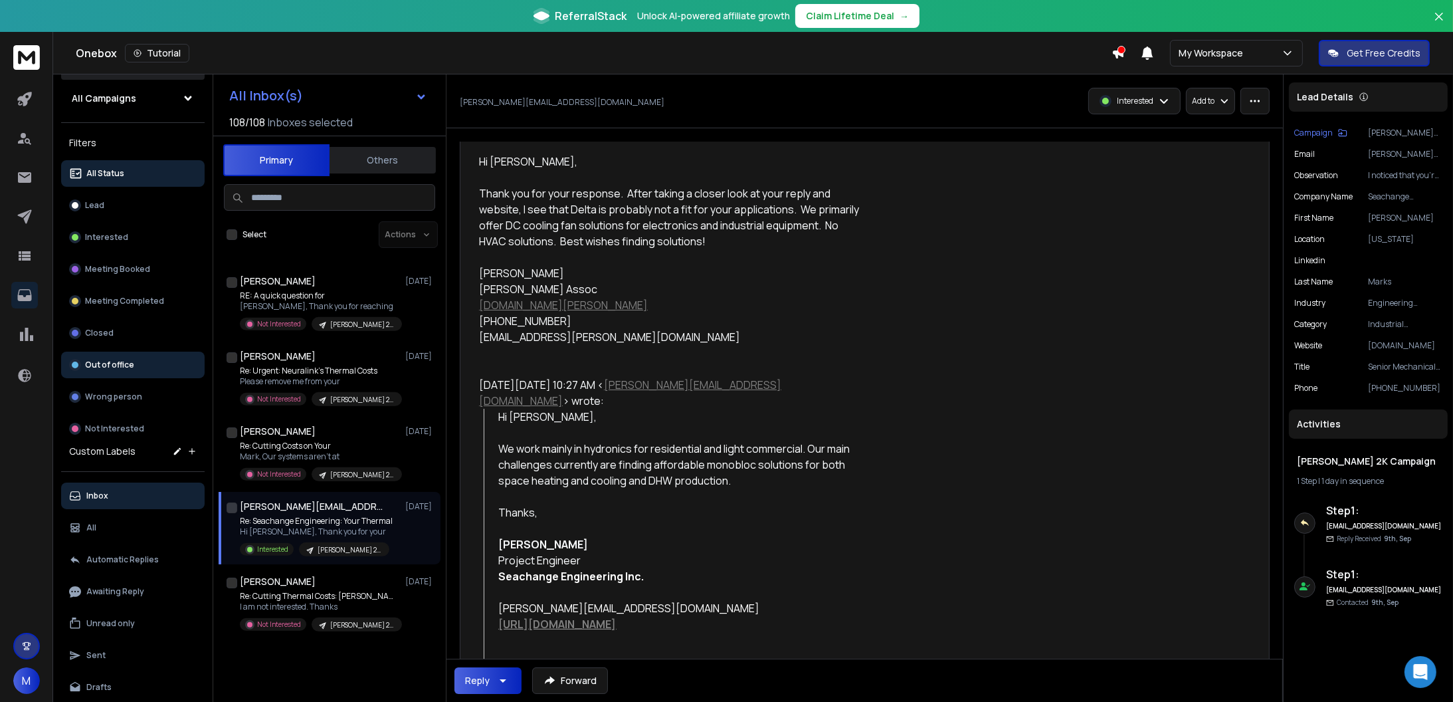
scroll to position [104, 0]
